Goal: Task Accomplishment & Management: Manage account settings

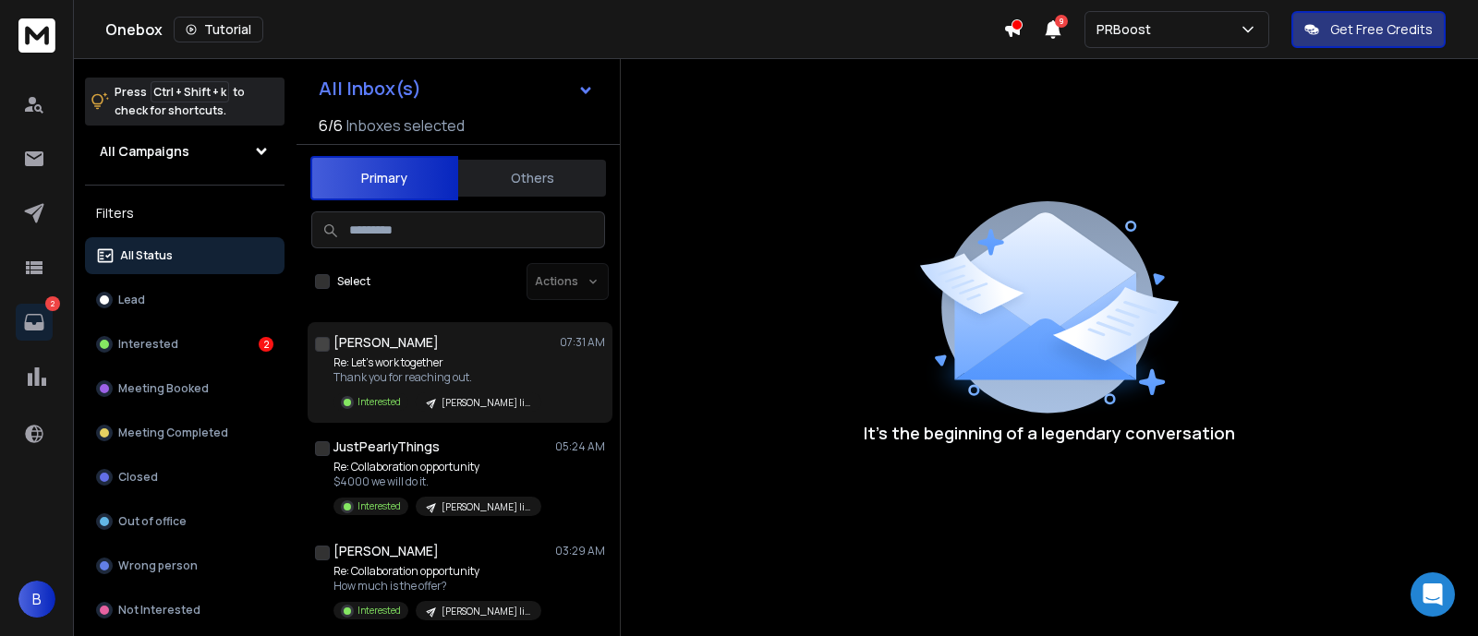
click at [513, 366] on div "Re: Let's work together Thank you for reaching out. Interested Rosemarie list" at bounding box center [469, 384] width 272 height 56
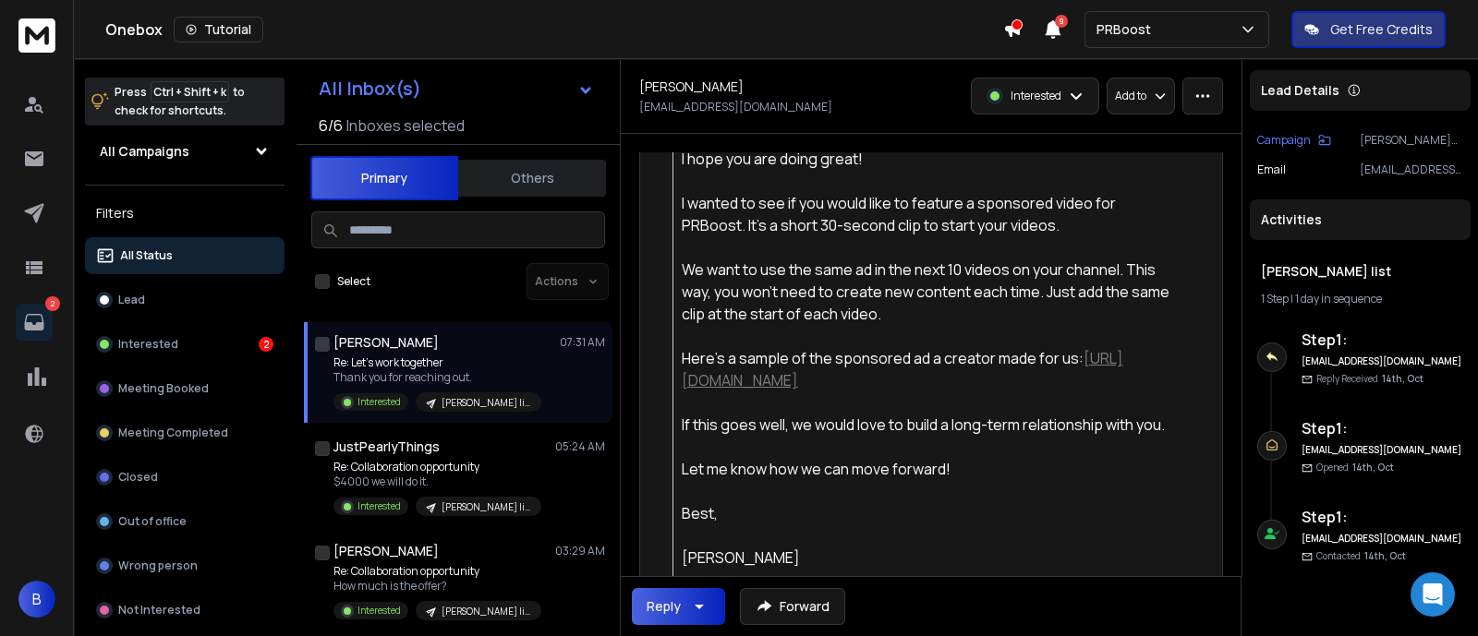
scroll to position [741, 0]
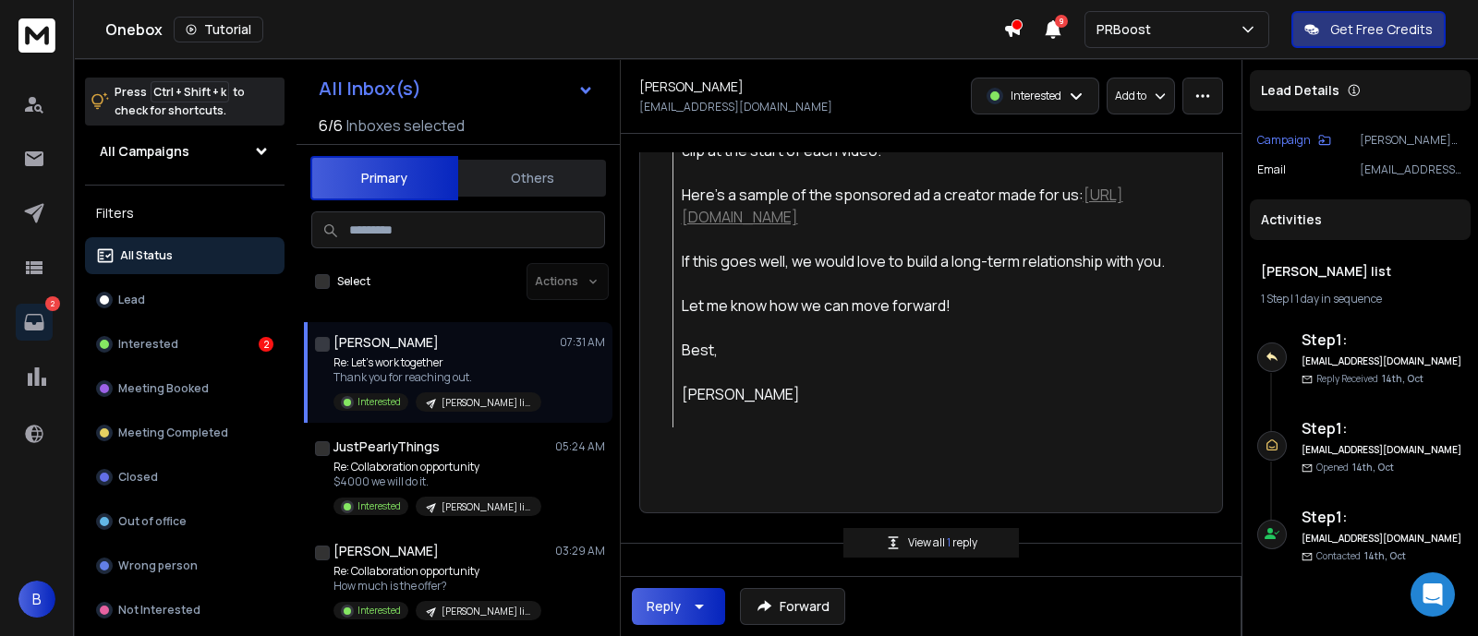
click at [1204, 104] on button "button" at bounding box center [1202, 96] width 41 height 37
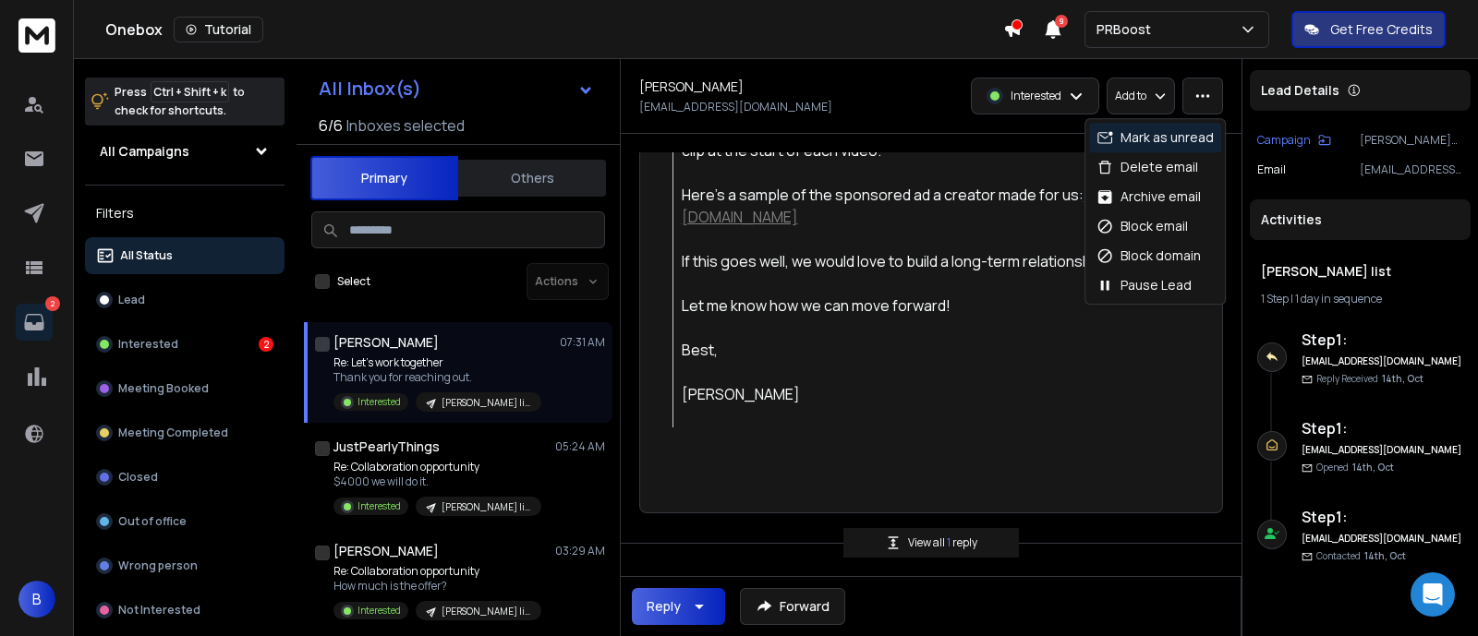
click at [1166, 139] on div "Mark as unread" at bounding box center [1154, 137] width 117 height 18
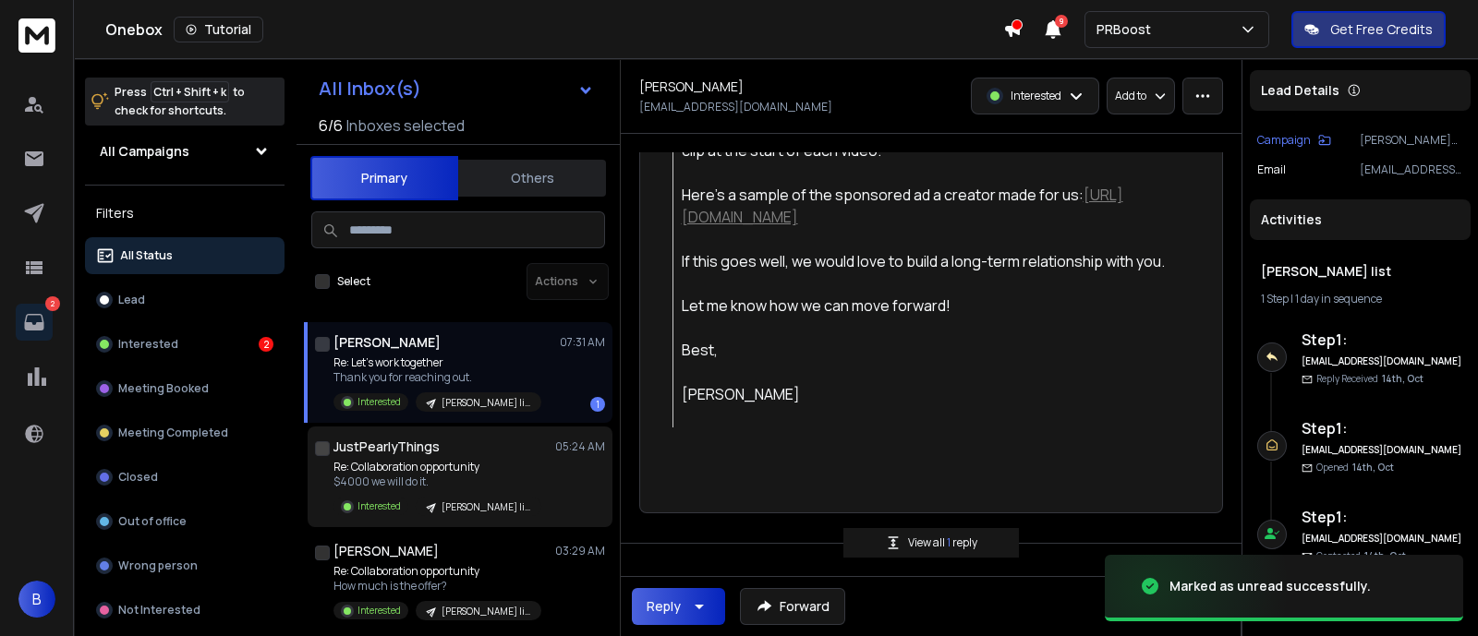
click at [565, 470] on div "Re: Collaboration opportunity $4000 we will do it. Interested Rosemarie list" at bounding box center [469, 488] width 272 height 56
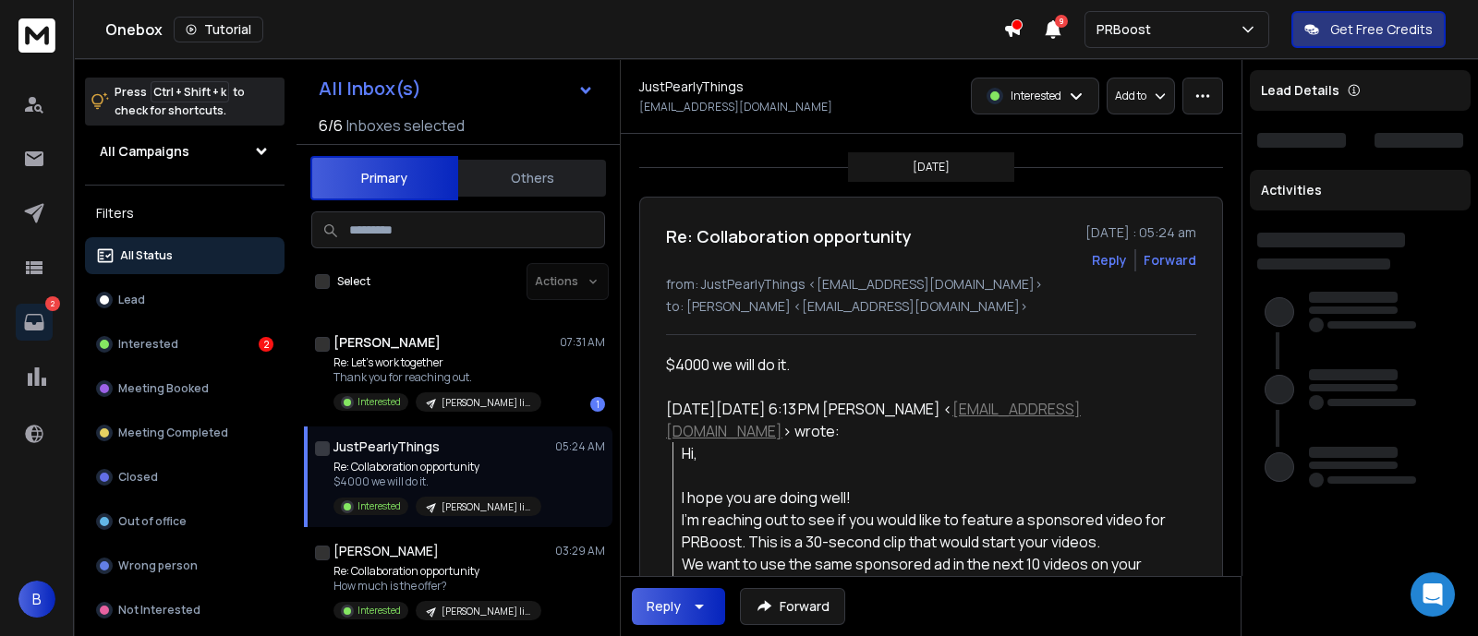
click at [1201, 103] on icon "button" at bounding box center [1202, 96] width 17 height 17
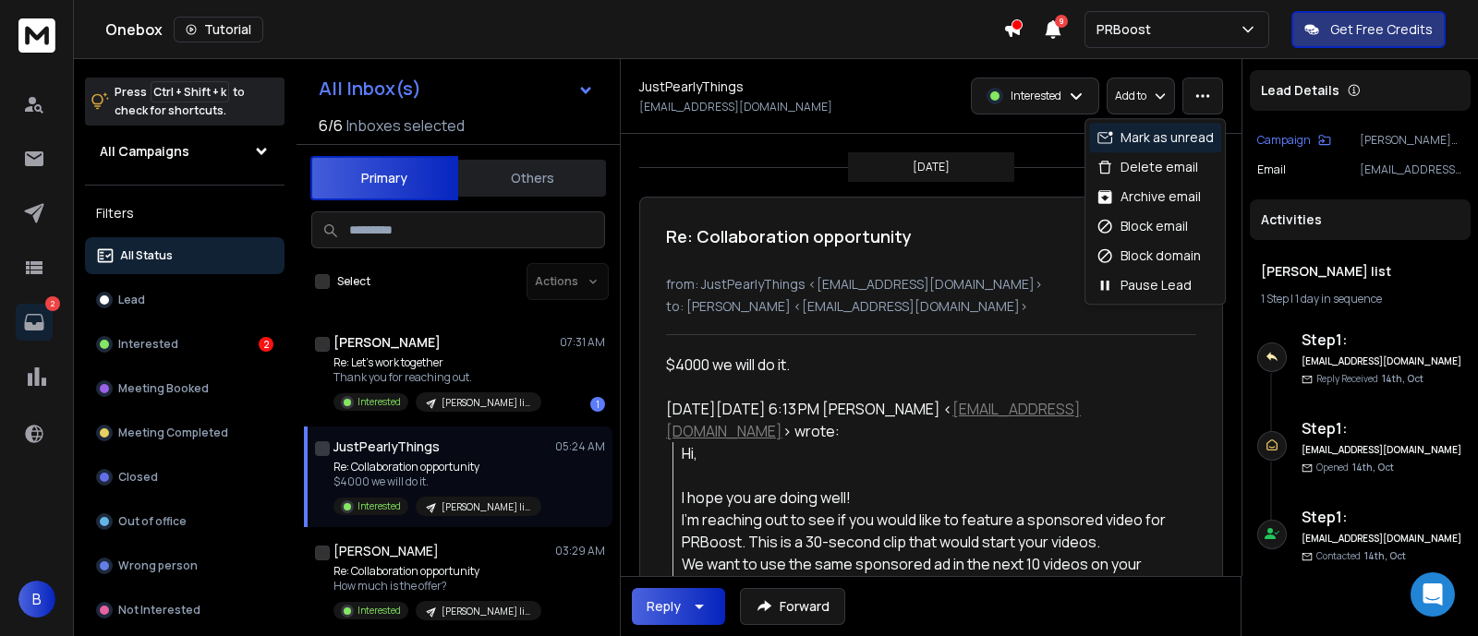
click at [1176, 139] on div "Mark as unread" at bounding box center [1154, 137] width 117 height 18
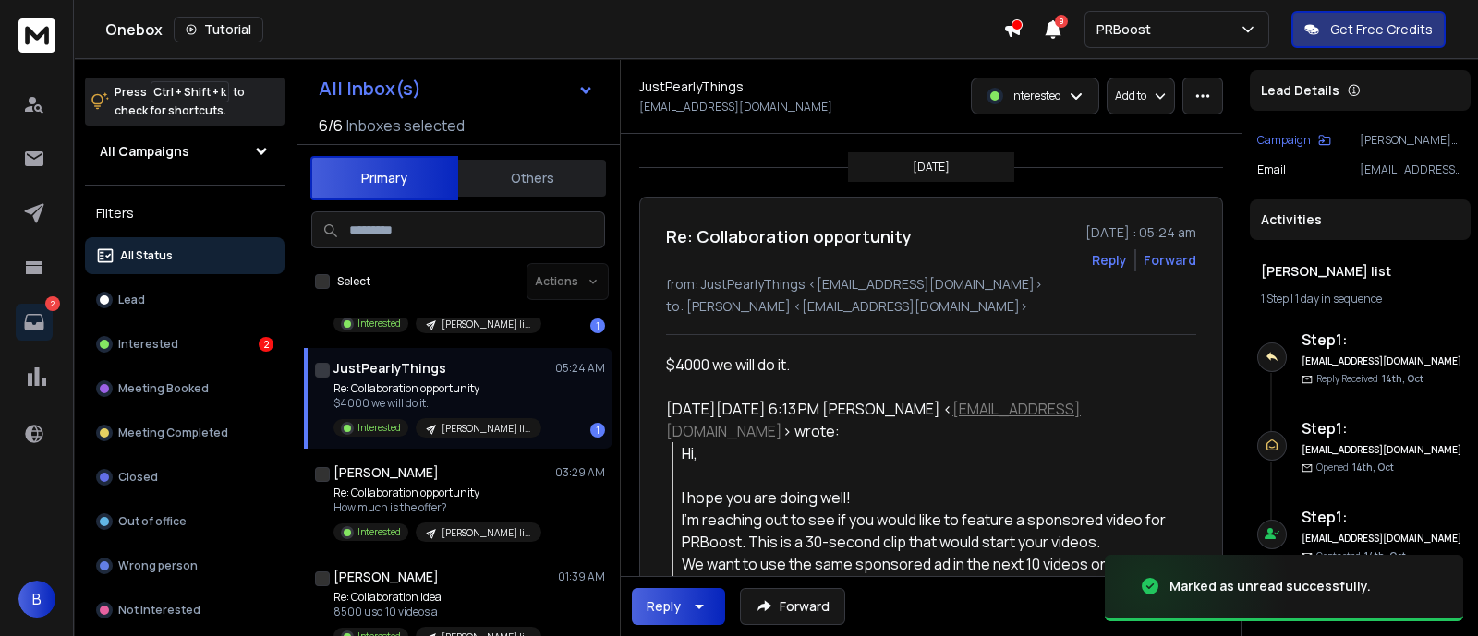
scroll to position [115, 0]
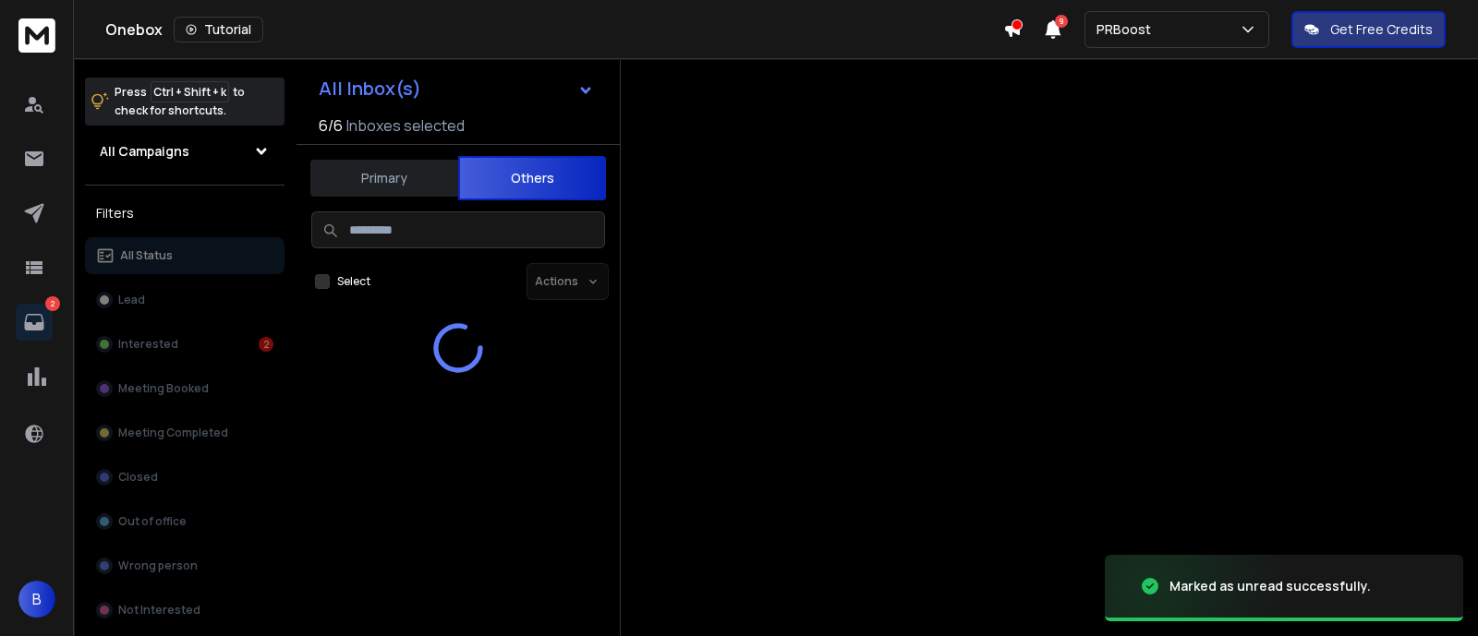
click at [535, 166] on button "Others" at bounding box center [532, 178] width 148 height 44
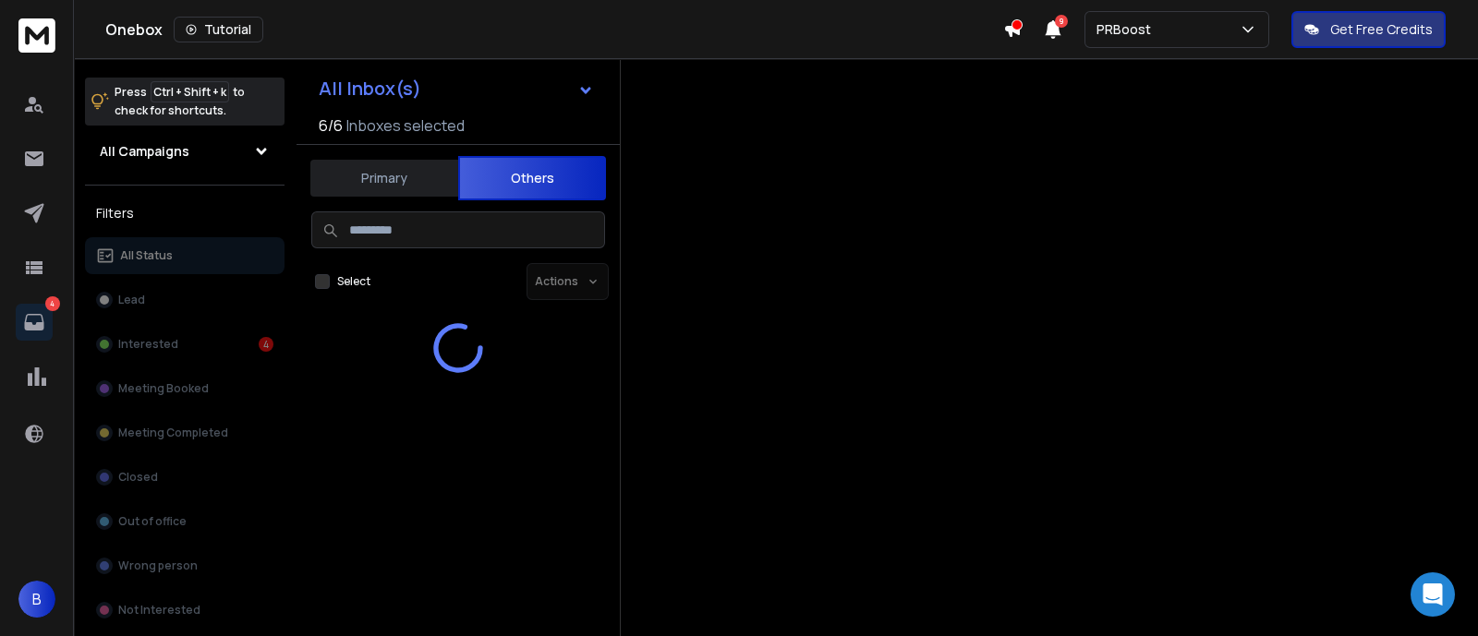
click at [355, 182] on button "Primary" at bounding box center [384, 178] width 148 height 41
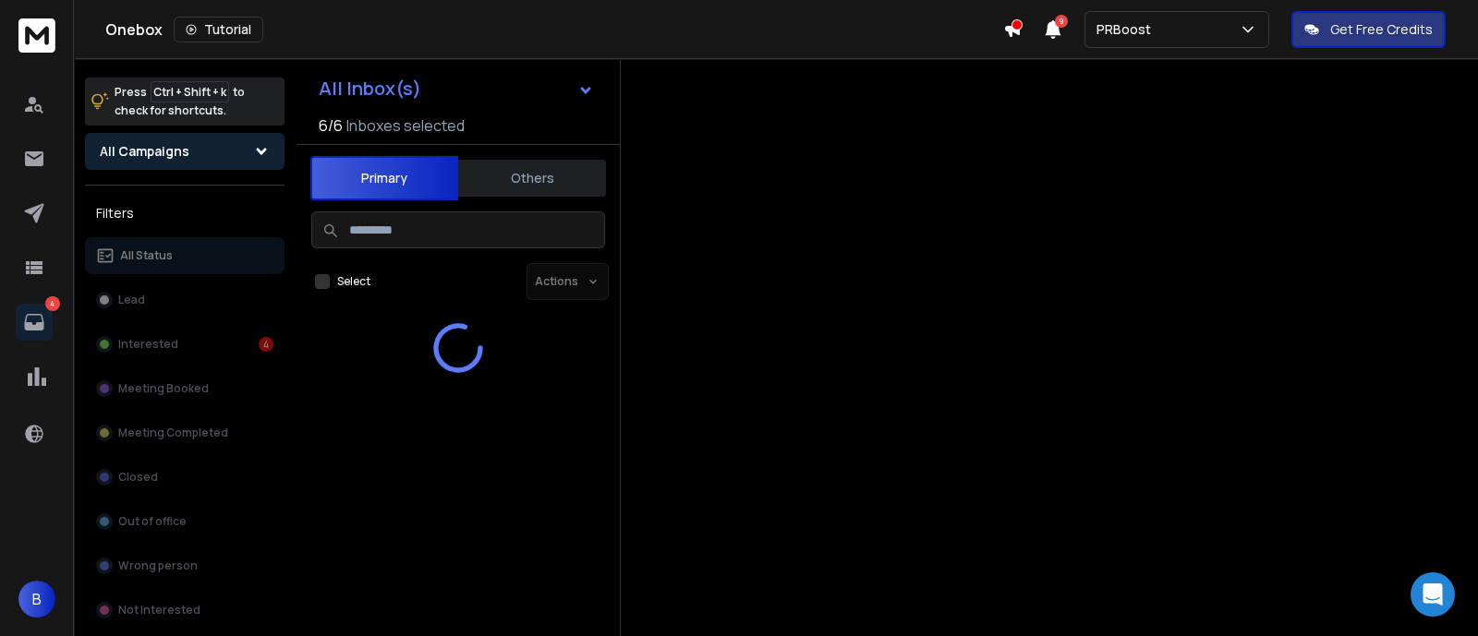
click at [245, 148] on button "All Campaigns" at bounding box center [184, 151] width 199 height 37
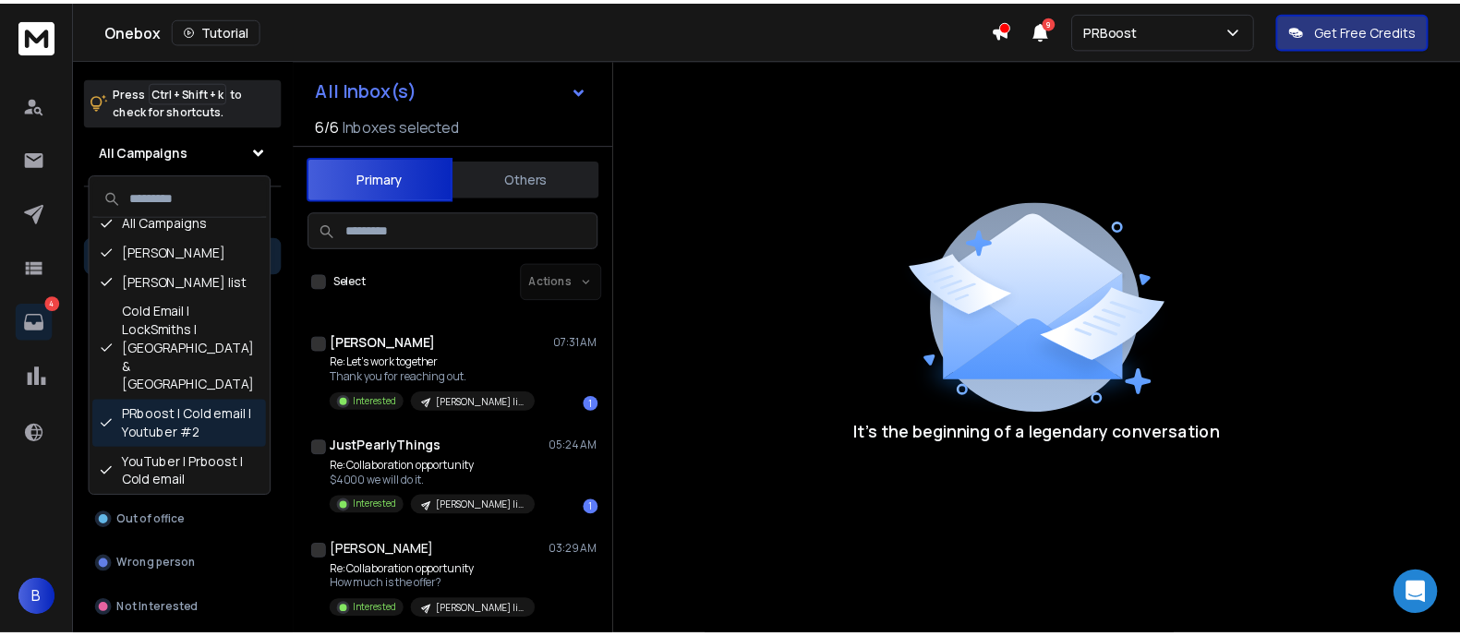
scroll to position [30, 0]
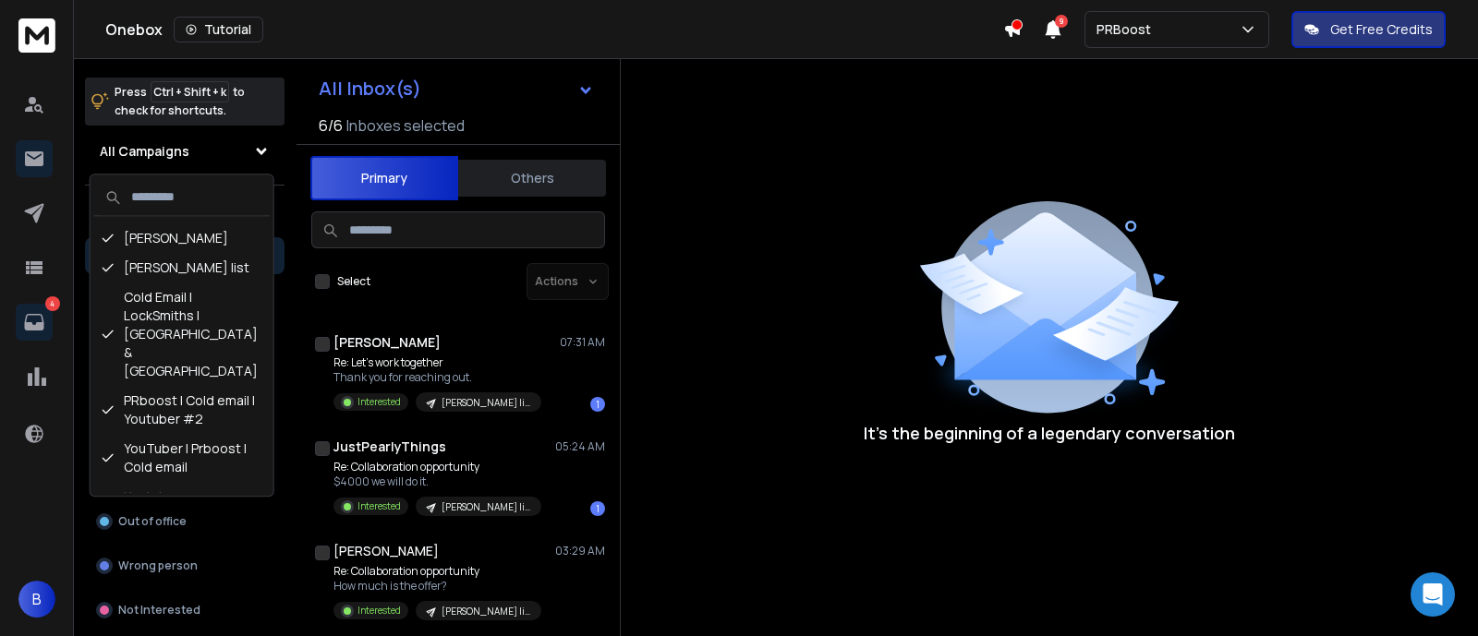
click at [29, 161] on icon at bounding box center [34, 158] width 18 height 15
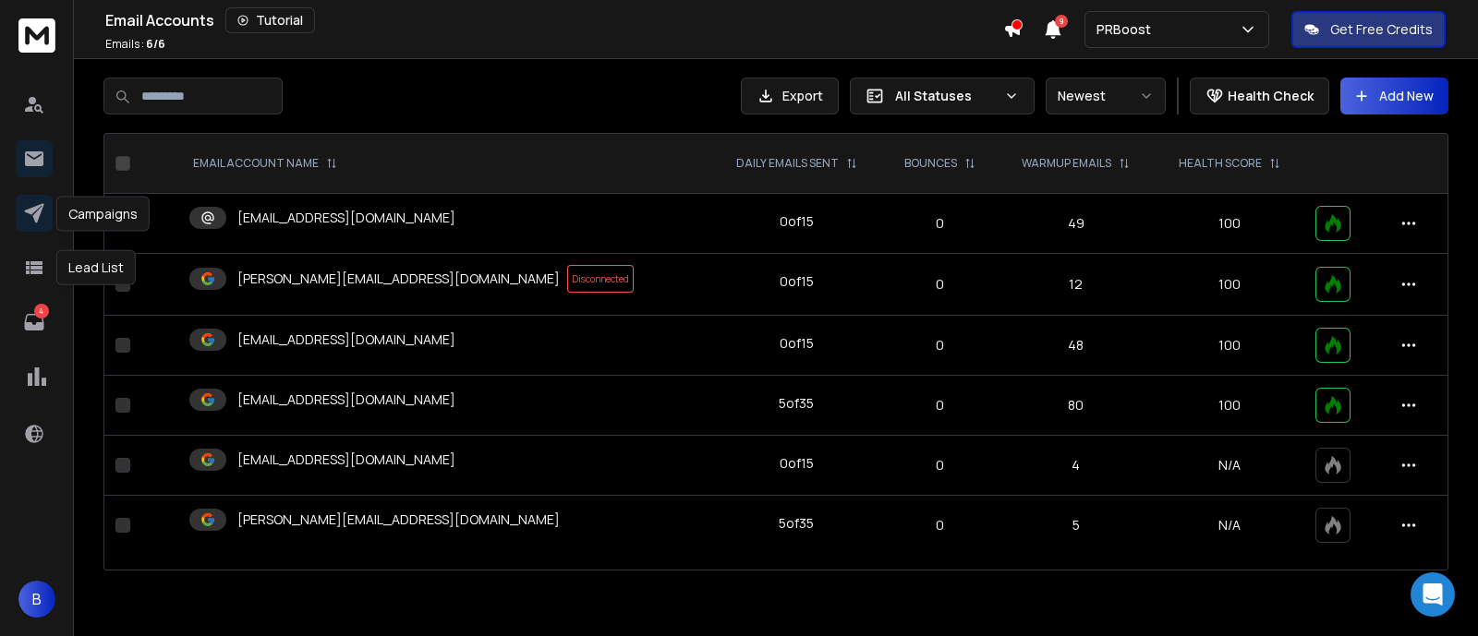
click at [21, 213] on link at bounding box center [34, 213] width 37 height 37
